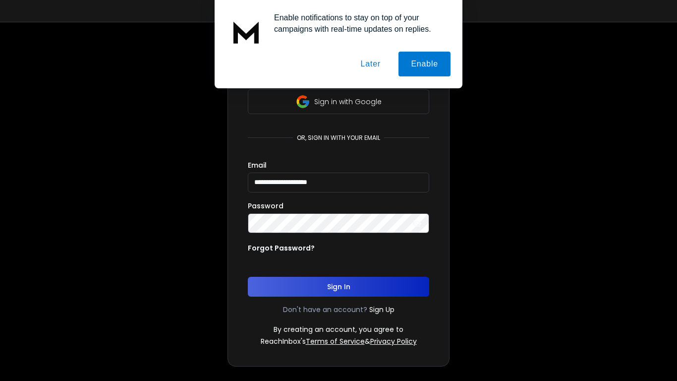
type input "**********"
click at [339, 286] on button "Sign In" at bounding box center [338, 287] width 181 height 20
